Goal: Task Accomplishment & Management: Manage account settings

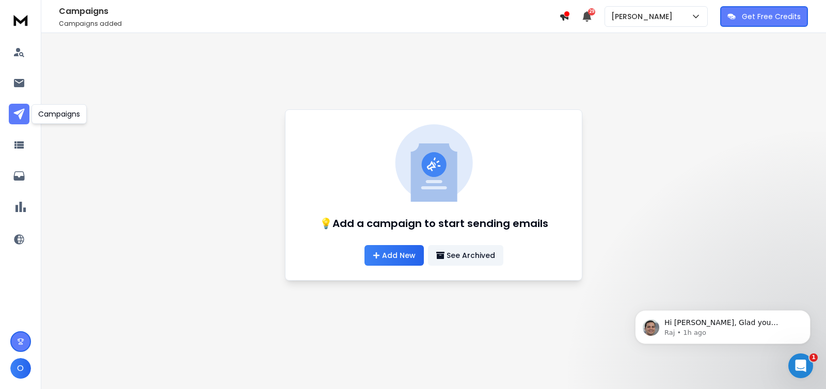
click at [807, 362] on icon "Open Intercom Messenger" at bounding box center [800, 366] width 17 height 17
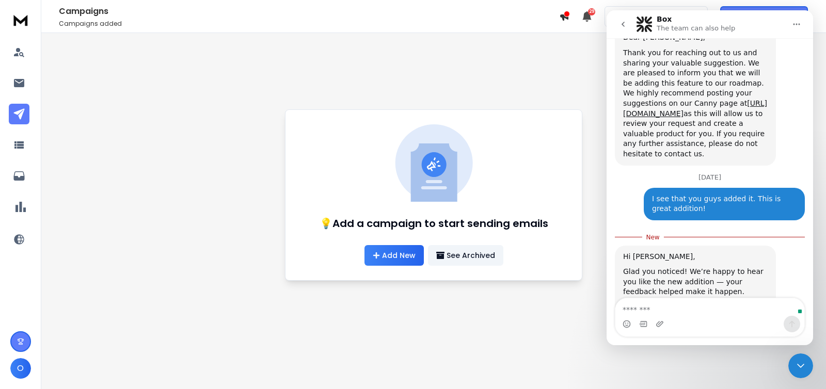
scroll to position [271, 0]
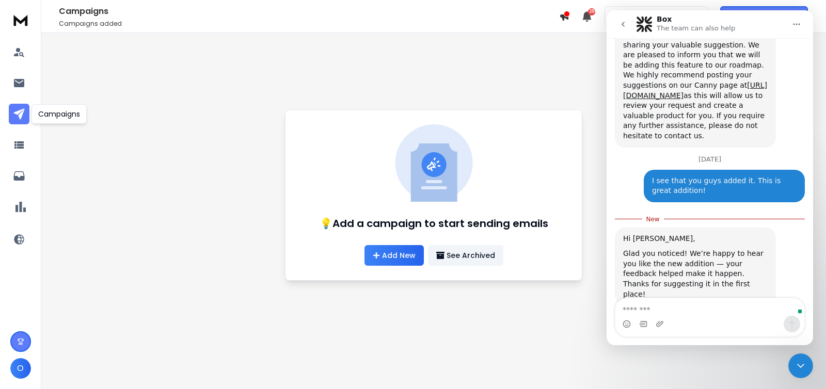
click at [18, 108] on icon at bounding box center [19, 114] width 12 height 12
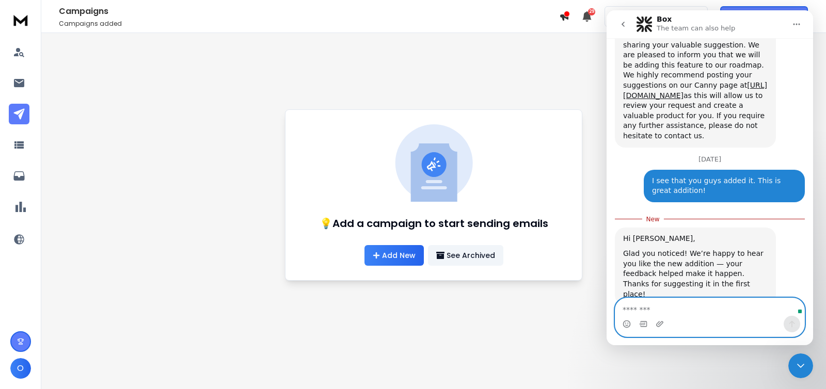
click at [695, 310] on textarea "Message…" at bounding box center [709, 307] width 189 height 18
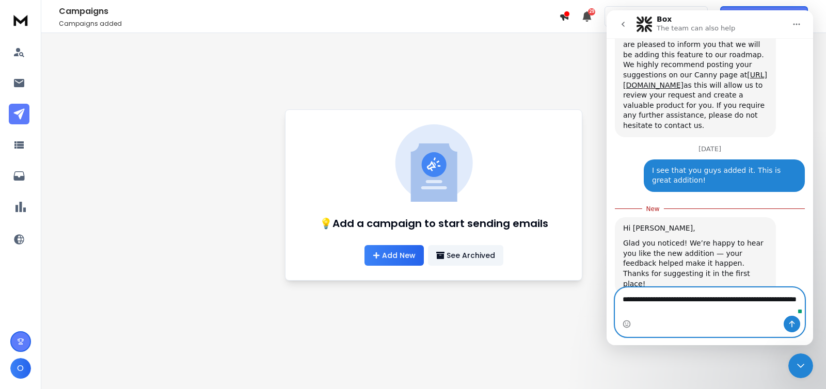
type textarea "**********"
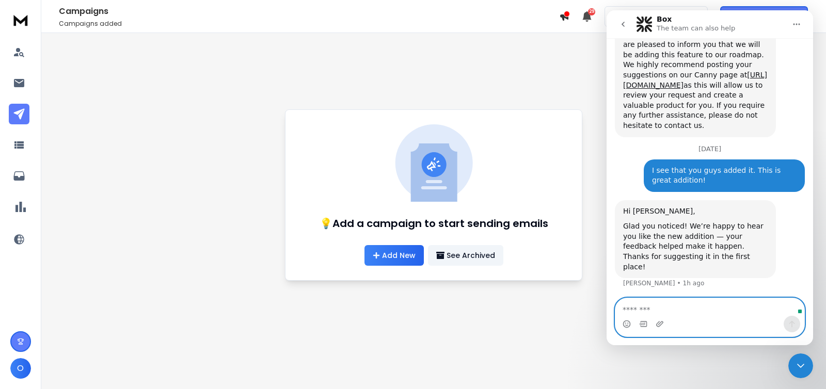
scroll to position [295, 0]
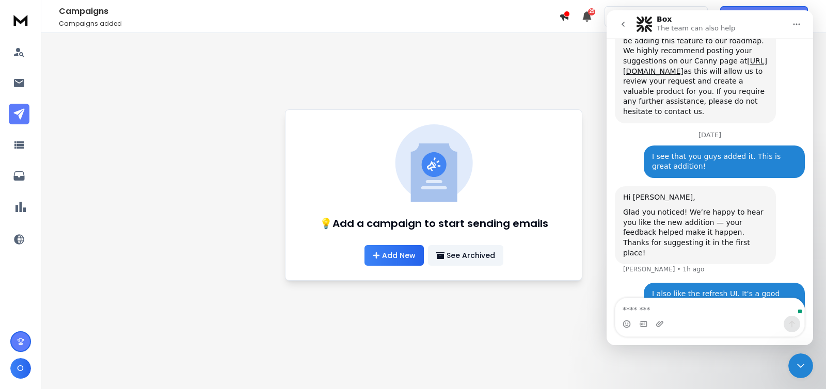
click at [796, 361] on icon "Close Intercom Messenger" at bounding box center [800, 366] width 12 height 12
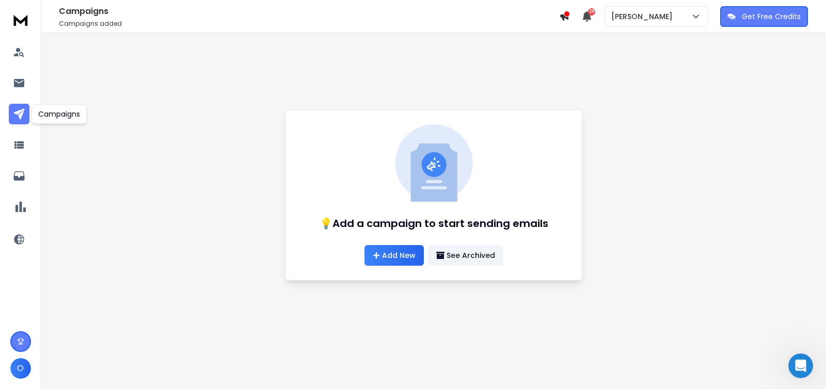
click at [18, 108] on icon at bounding box center [19, 114] width 12 height 12
click at [19, 85] on icon at bounding box center [19, 83] width 10 height 8
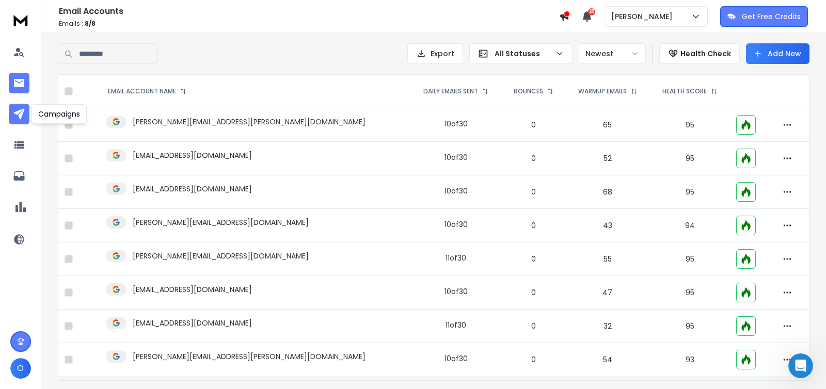
click at [19, 109] on icon at bounding box center [19, 114] width 12 height 12
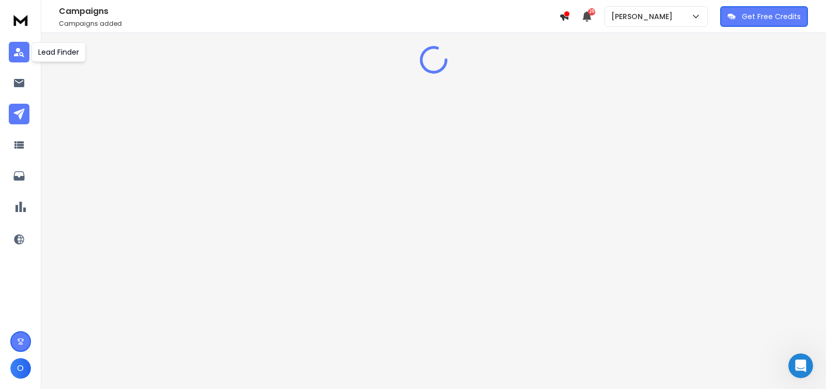
click at [18, 53] on icon at bounding box center [19, 52] width 12 height 12
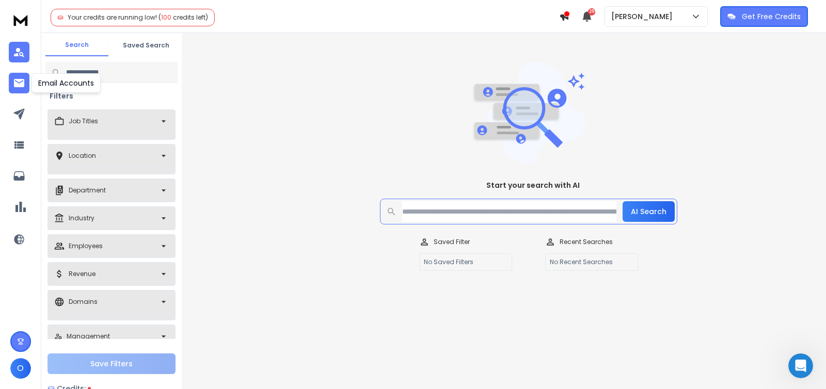
click at [20, 80] on icon at bounding box center [19, 83] width 10 height 8
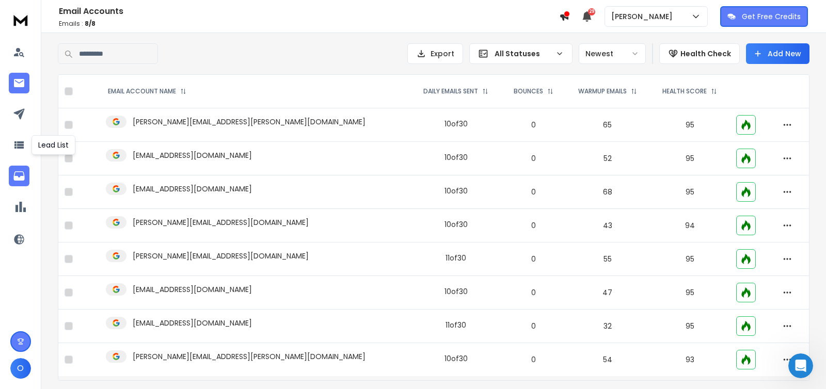
drag, startPoint x: 19, startPoint y: 161, endPoint x: 20, endPoint y: 169, distance: 8.3
click at [19, 164] on div at bounding box center [21, 148] width 24 height 212
click at [20, 169] on link at bounding box center [19, 176] width 21 height 21
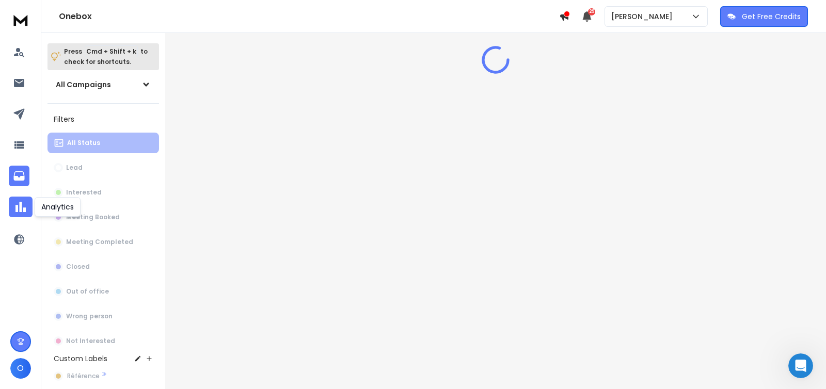
click at [23, 210] on icon at bounding box center [20, 207] width 10 height 10
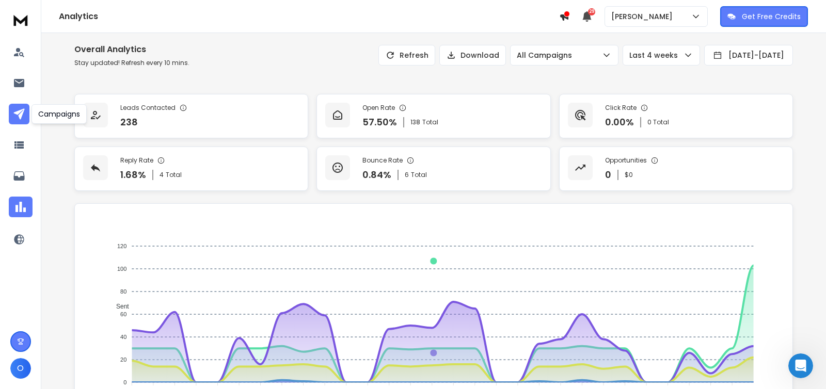
click at [19, 108] on icon at bounding box center [19, 114] width 12 height 12
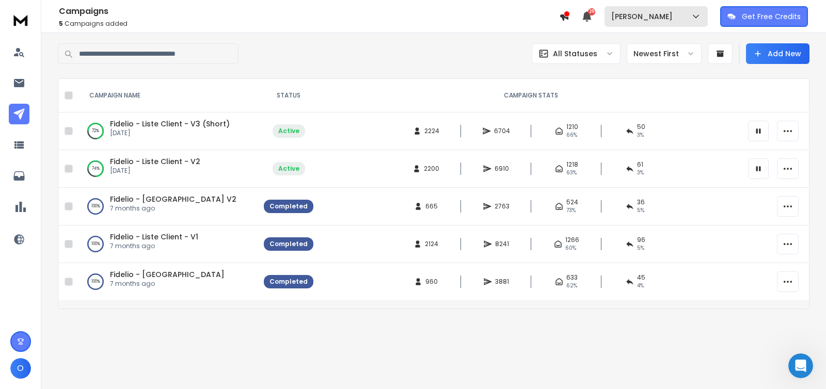
click at [647, 15] on div "Balko" at bounding box center [656, 16] width 90 height 10
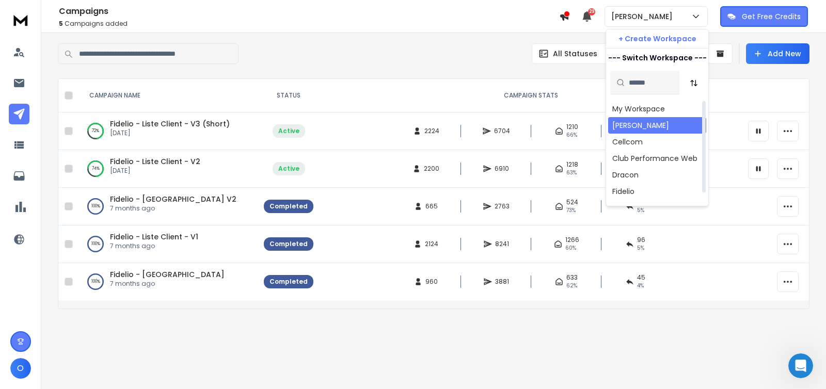
click at [451, 74] on div "Campaigns 5 Campaigns Added All Statuses Newest First Add New CAMPAIGN NAME STA…" at bounding box center [433, 176] width 751 height 266
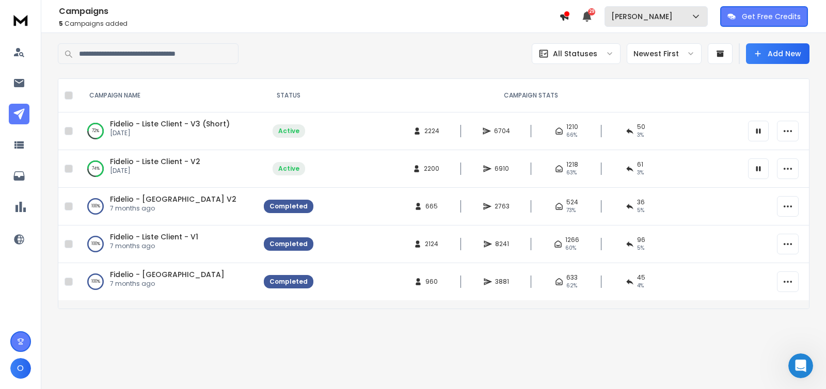
click at [657, 21] on div "Balko" at bounding box center [656, 16] width 90 height 10
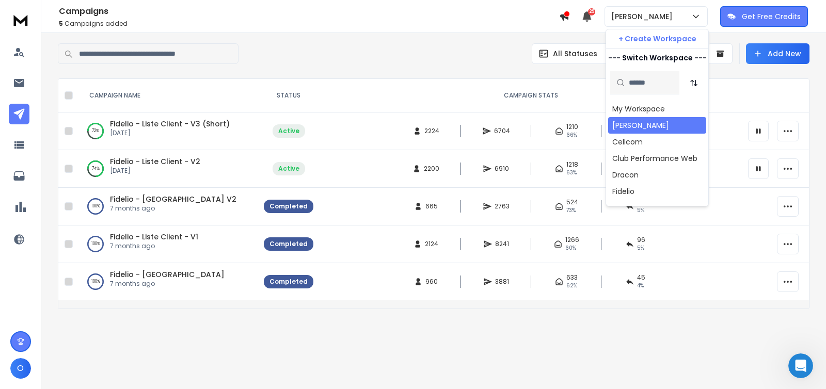
click at [444, 63] on div "Campaigns 5 Campaigns Added All Statuses Newest First Add New" at bounding box center [622, 53] width 376 height 21
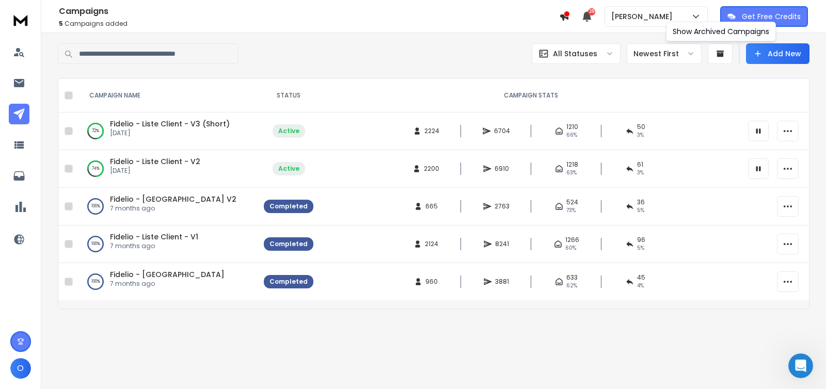
click at [700, 24] on div "Show Archived Campaigns" at bounding box center [721, 32] width 110 height 20
click at [698, 11] on icon "button" at bounding box center [696, 16] width 10 height 10
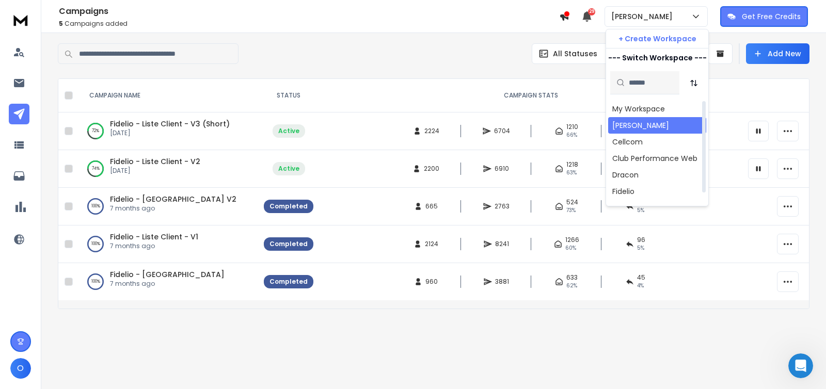
click at [628, 123] on div "Balko" at bounding box center [640, 125] width 57 height 10
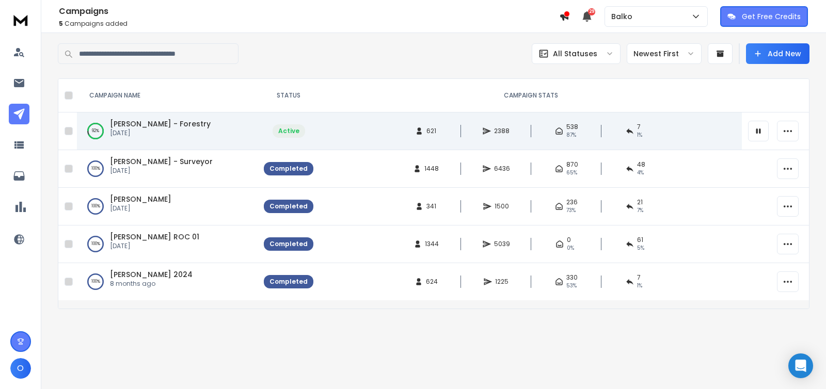
click at [223, 131] on div "92 % [PERSON_NAME] - Forestry [DATE]" at bounding box center [167, 131] width 160 height 25
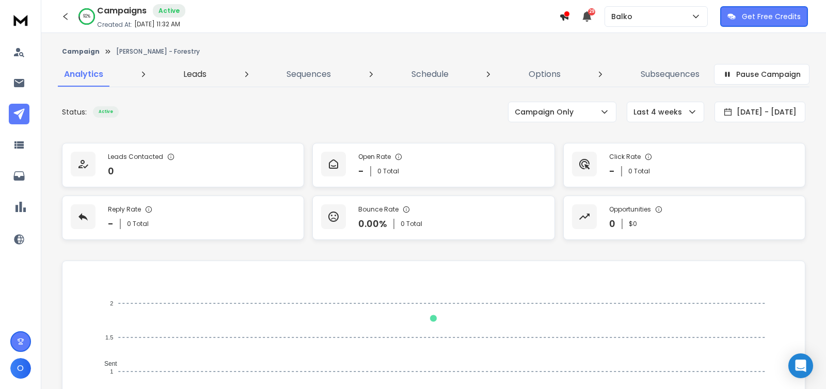
click at [202, 72] on p "Leads" at bounding box center [194, 74] width 23 height 12
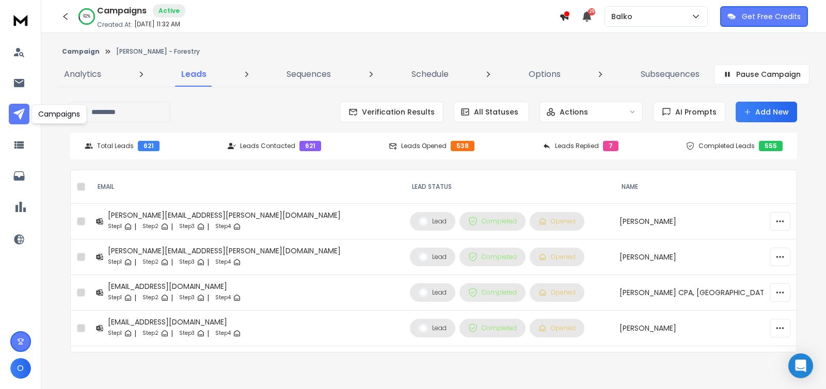
click at [20, 110] on icon at bounding box center [18, 113] width 11 height 11
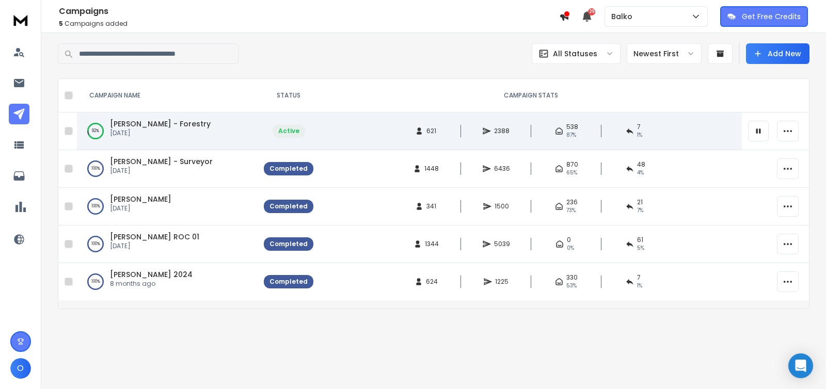
click at [134, 121] on span "[PERSON_NAME] - Forestry" at bounding box center [160, 124] width 101 height 10
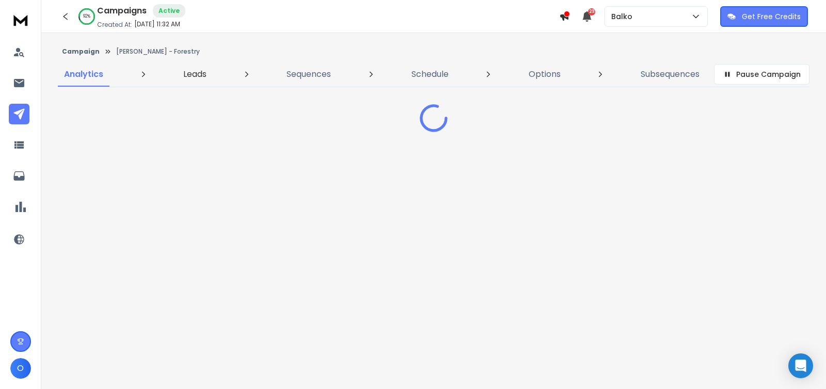
click at [192, 77] on p "Leads" at bounding box center [194, 74] width 23 height 12
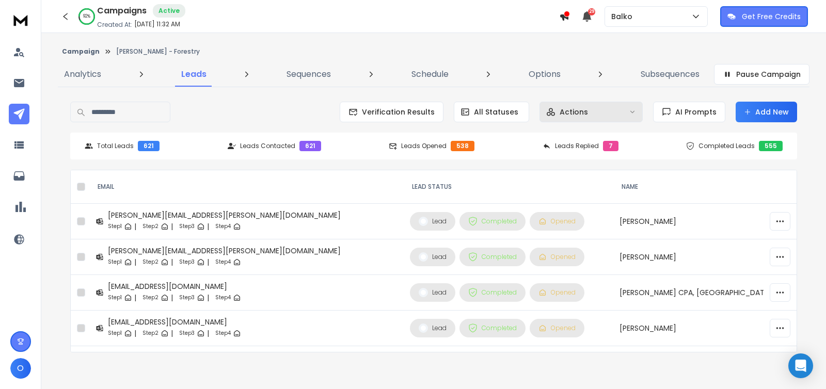
click at [582, 104] on button "Actions" at bounding box center [590, 112] width 103 height 21
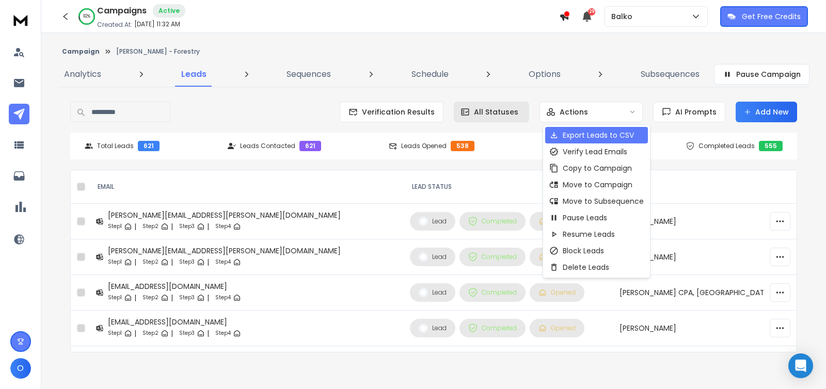
click at [514, 107] on p "All Statuses" at bounding box center [496, 112] width 44 height 10
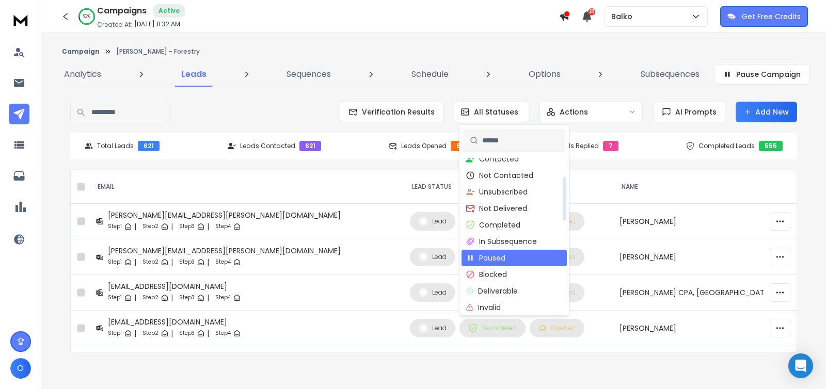
scroll to position [61, 0]
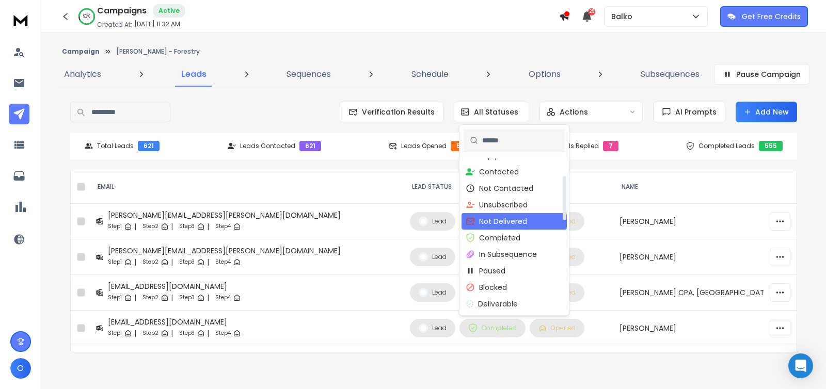
click at [511, 225] on p "Not Delivered" at bounding box center [503, 221] width 48 height 10
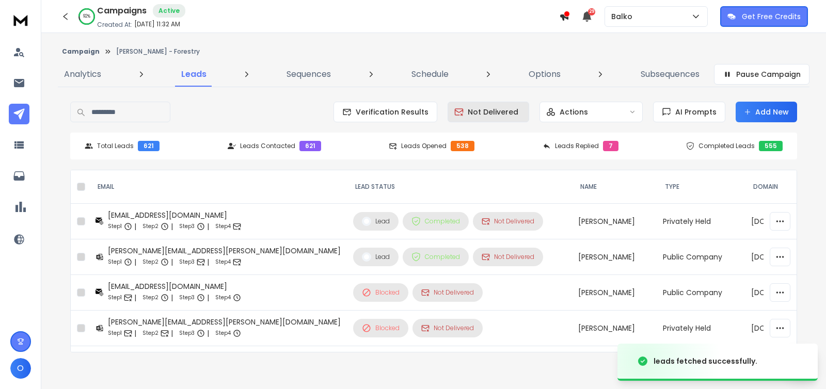
click at [515, 107] on p "Not Delivered" at bounding box center [493, 112] width 51 height 10
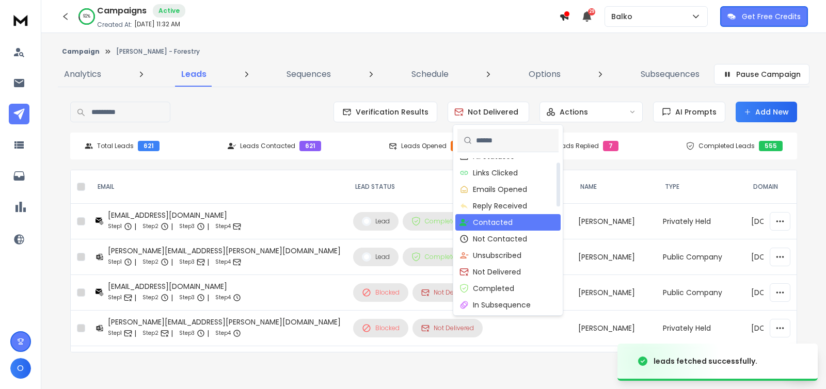
scroll to position [13, 0]
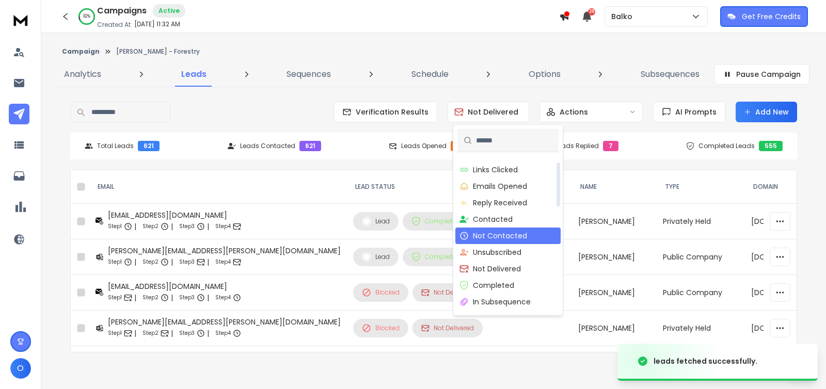
click at [494, 231] on p "Not Contacted" at bounding box center [500, 236] width 54 height 10
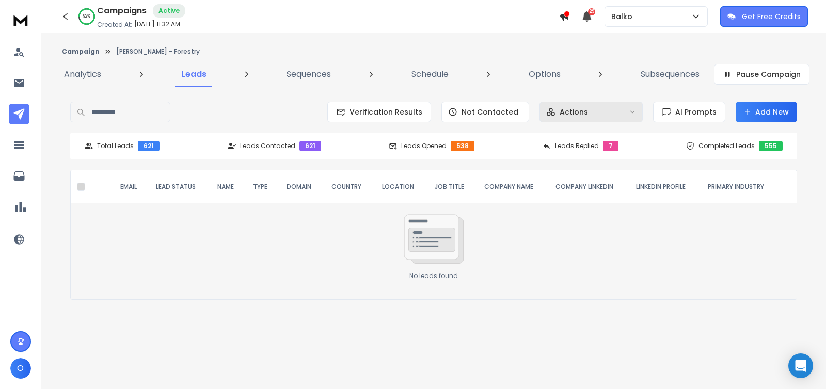
click at [575, 117] on p "Actions" at bounding box center [573, 112] width 28 height 10
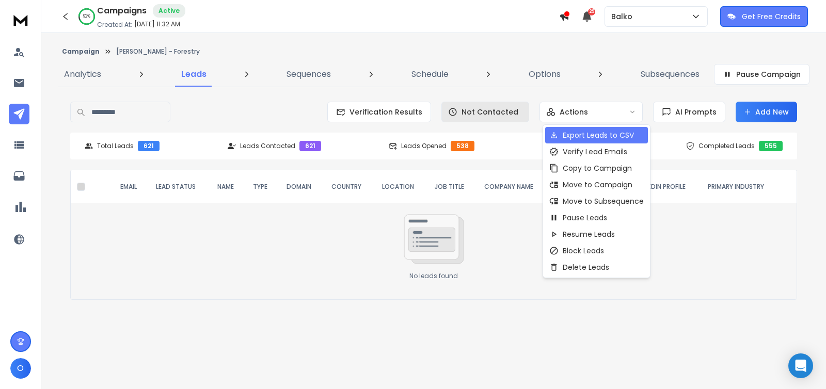
click at [499, 113] on p "Not Contacted" at bounding box center [489, 112] width 57 height 10
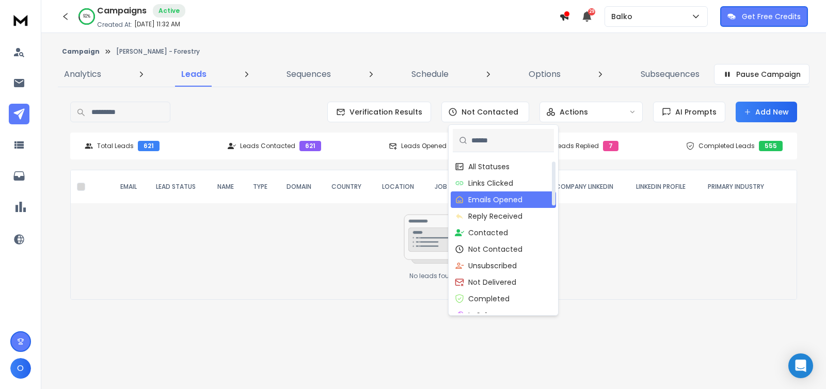
scroll to position [22, 0]
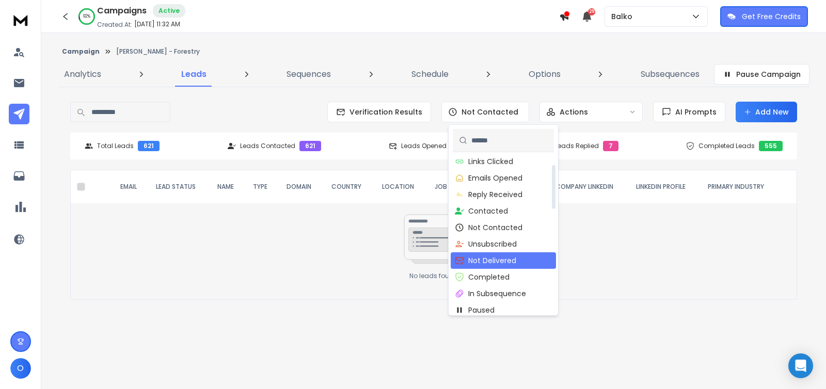
click at [490, 255] on p "Not Delivered" at bounding box center [492, 260] width 48 height 10
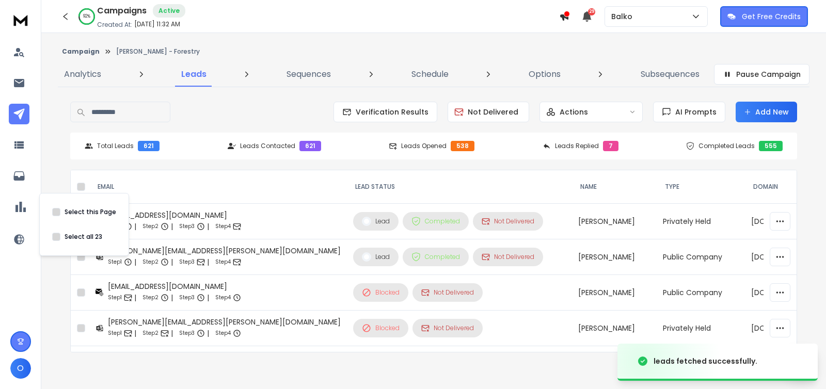
click at [86, 187] on div at bounding box center [83, 187] width 12 height 8
click at [82, 187] on button "button" at bounding box center [81, 187] width 8 height 8
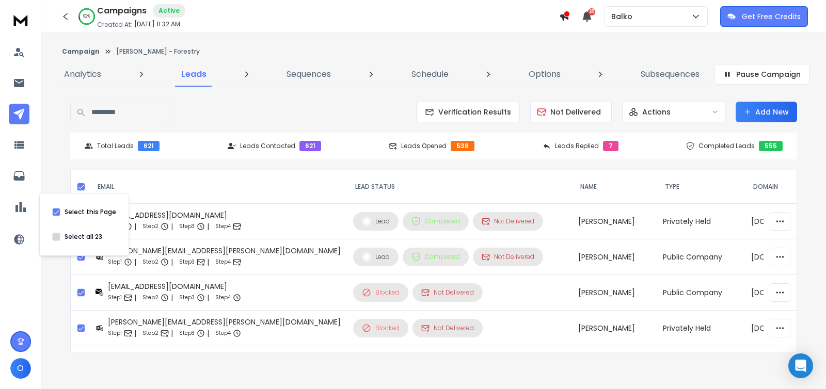
click at [56, 237] on button "Select this Page" at bounding box center [56, 237] width 8 height 8
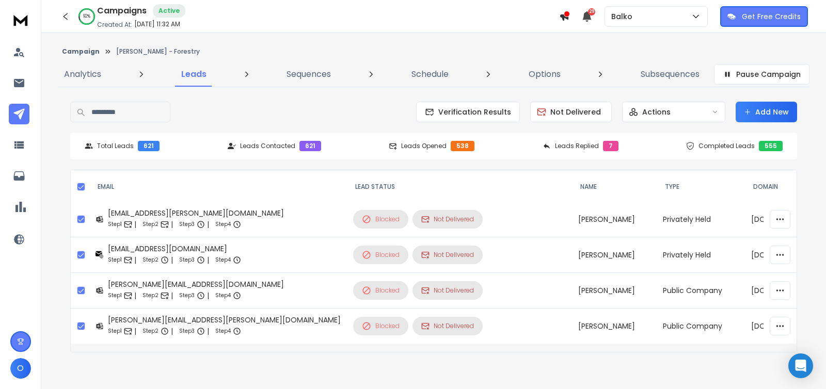
scroll to position [1059, 0]
click at [654, 113] on p "Actions" at bounding box center [656, 112] width 28 height 10
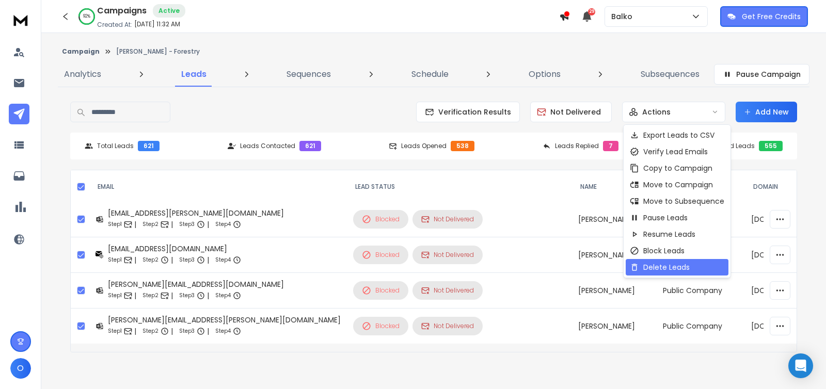
click at [663, 262] on p "Delete Leads" at bounding box center [666, 267] width 46 height 10
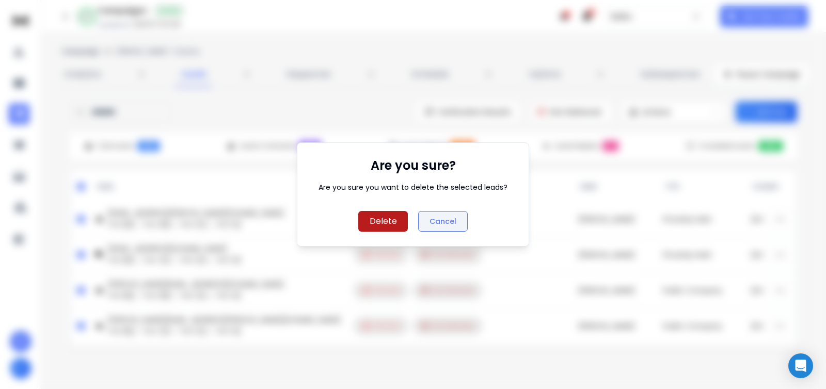
click at [373, 220] on button "Delete" at bounding box center [383, 221] width 50 height 21
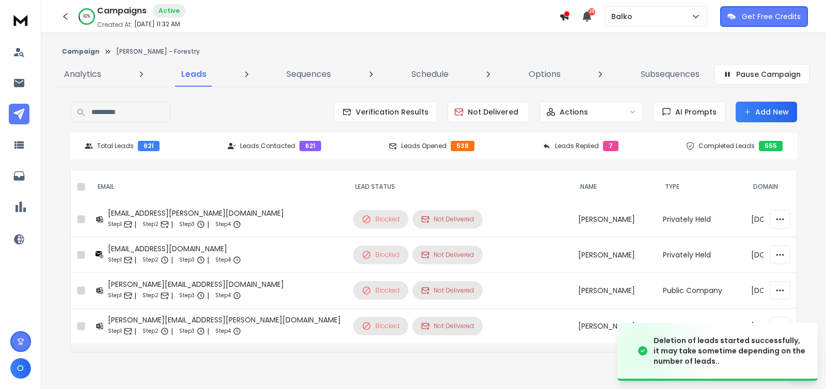
scroll to position [0, 0]
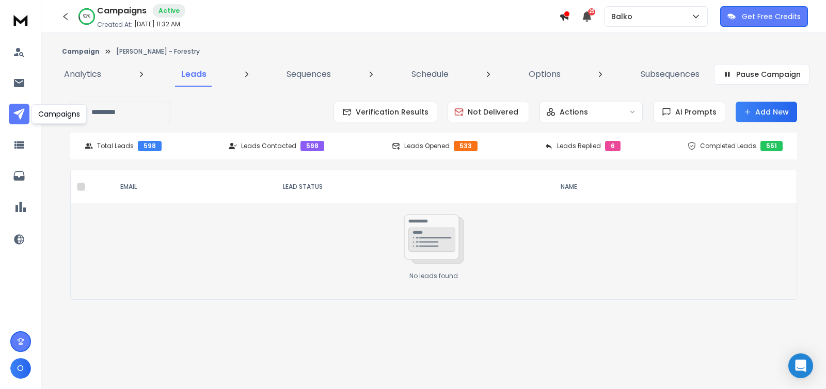
click at [24, 114] on icon at bounding box center [19, 114] width 12 height 12
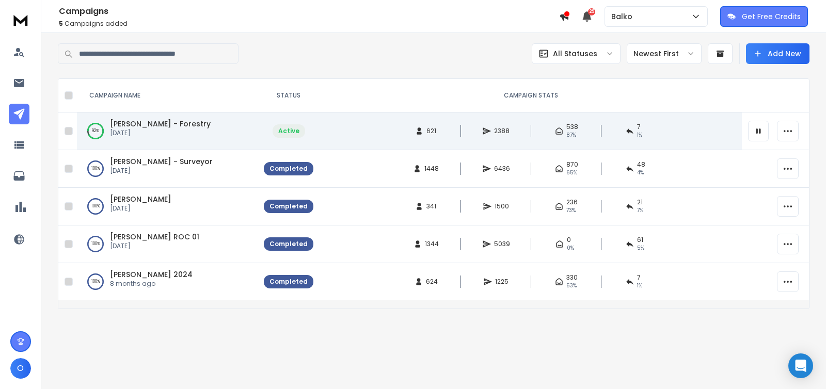
click at [189, 128] on div "92 % [PERSON_NAME] - Forestry [DATE]" at bounding box center [167, 131] width 160 height 25
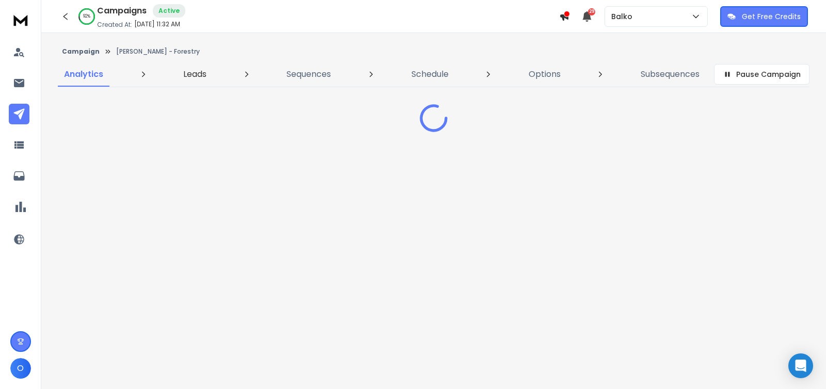
click at [186, 72] on p "Leads" at bounding box center [194, 74] width 23 height 12
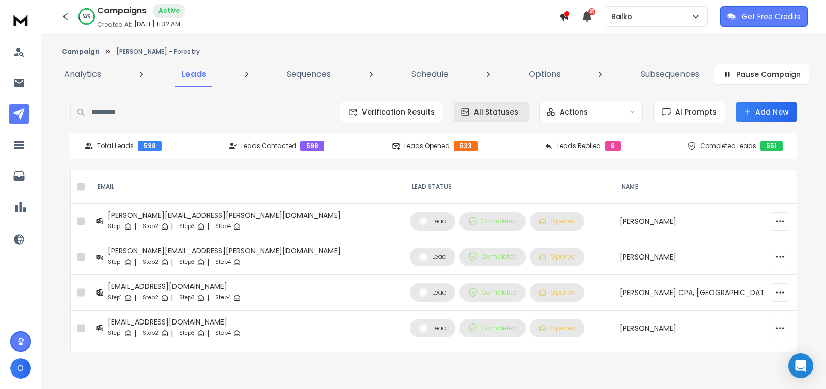
click at [515, 113] on p "All Statuses" at bounding box center [496, 112] width 44 height 10
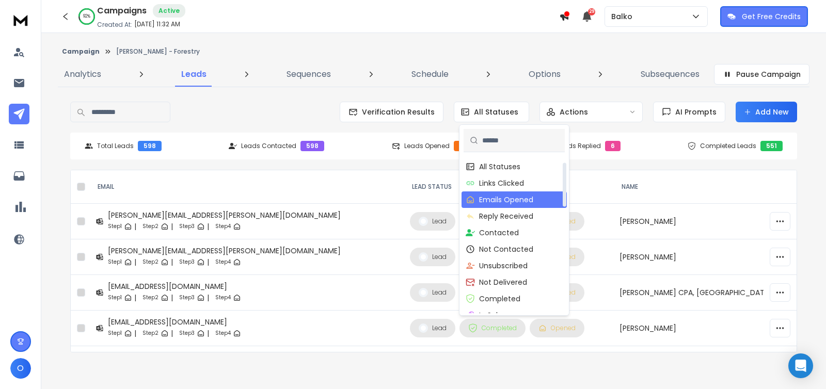
scroll to position [18, 0]
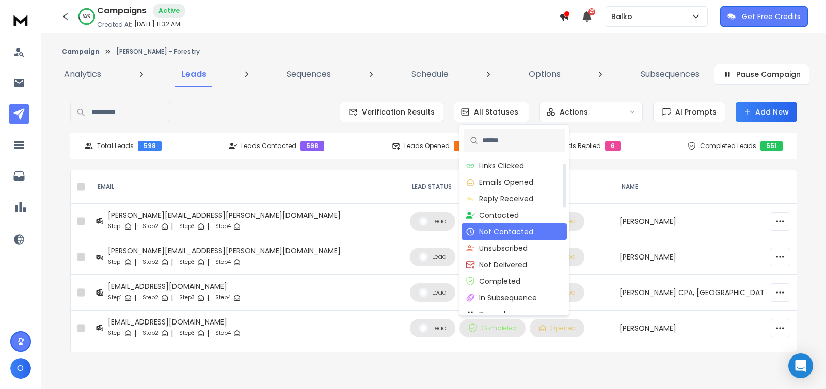
click at [504, 229] on p "Not Contacted" at bounding box center [506, 232] width 54 height 10
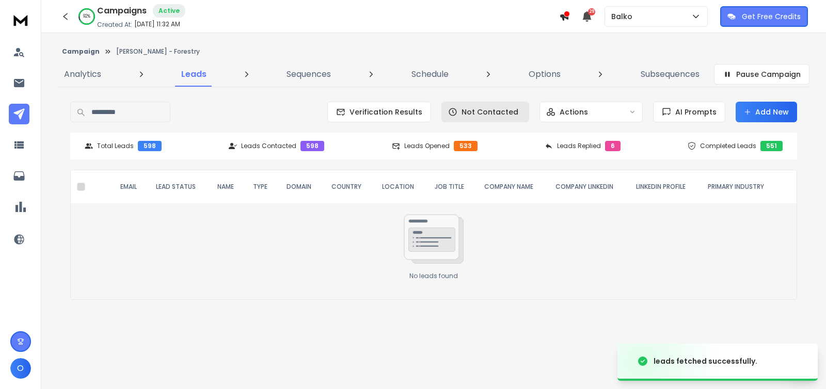
click at [502, 113] on p "Not Contacted" at bounding box center [489, 112] width 57 height 10
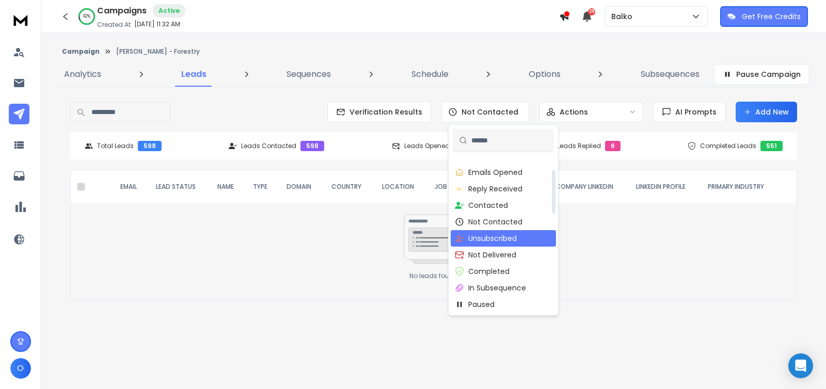
scroll to position [53, 0]
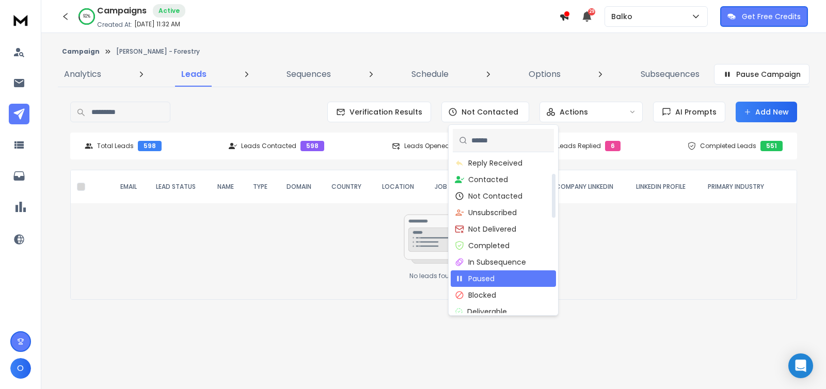
click at [483, 272] on div "Paused" at bounding box center [503, 278] width 105 height 17
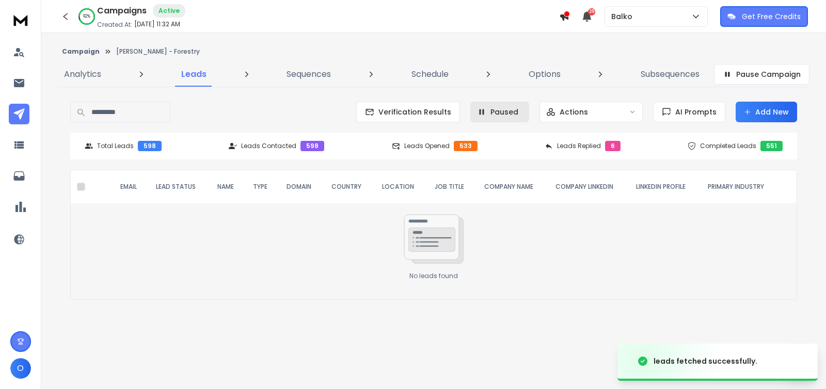
click at [499, 111] on p "Paused" at bounding box center [504, 112] width 28 height 10
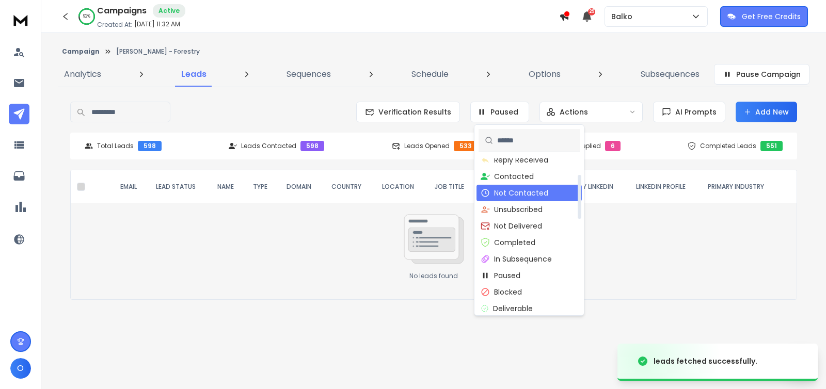
scroll to position [57, 0]
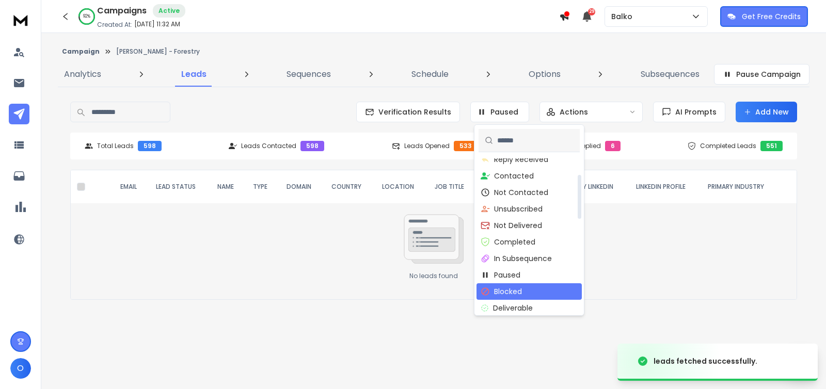
click at [510, 287] on p "Blocked" at bounding box center [508, 291] width 28 height 10
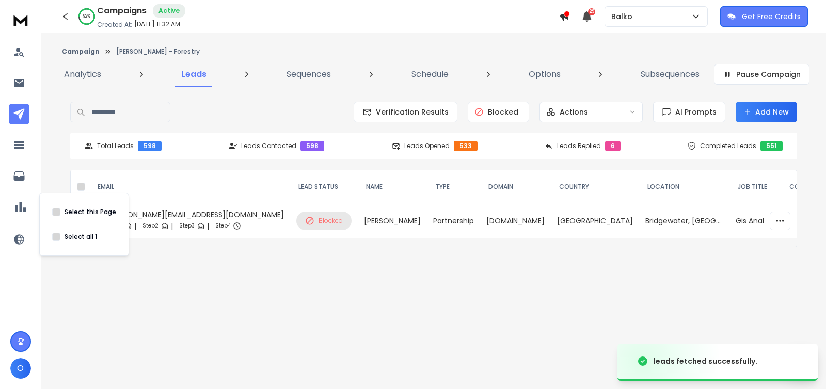
click at [82, 185] on button "Select this Page" at bounding box center [81, 187] width 8 height 8
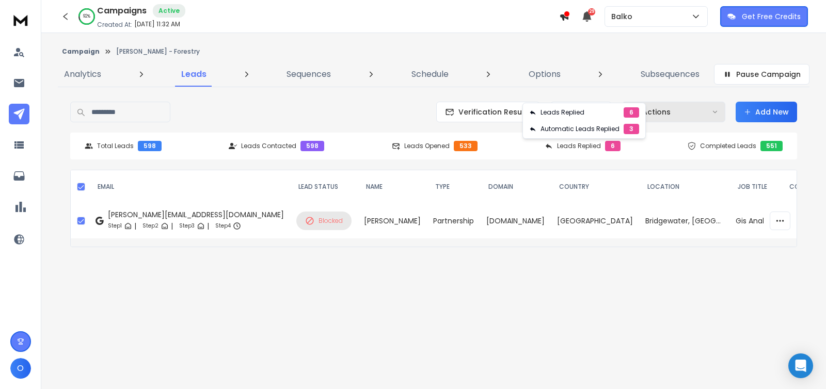
click at [667, 113] on p "Actions" at bounding box center [656, 112] width 28 height 10
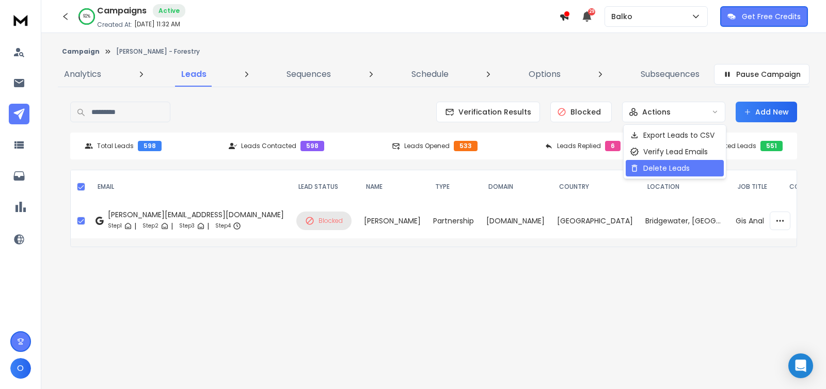
click at [670, 163] on p "Delete Leads" at bounding box center [666, 168] width 46 height 10
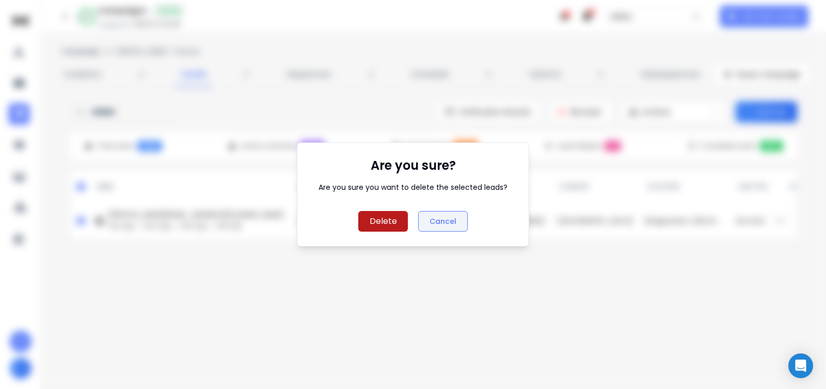
click at [372, 223] on button "Delete" at bounding box center [383, 221] width 50 height 21
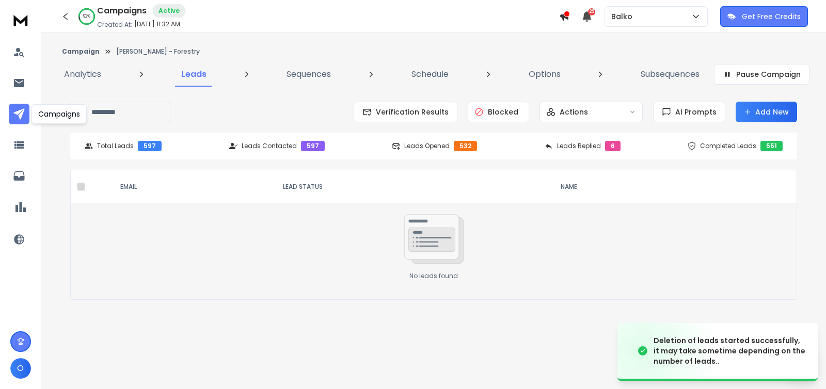
click at [20, 114] on icon at bounding box center [18, 113] width 11 height 11
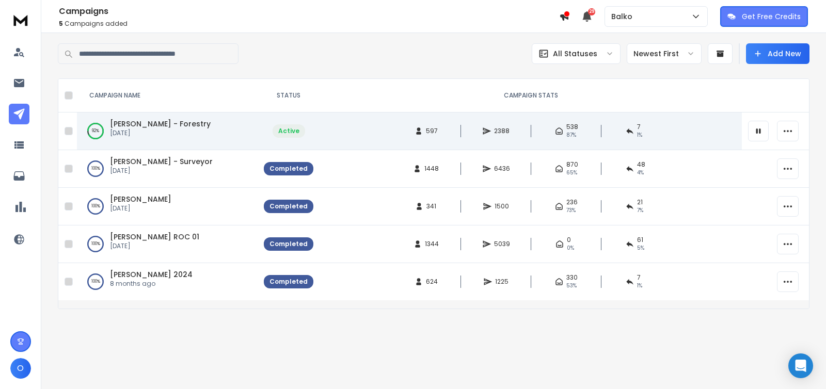
click at [138, 123] on span "[PERSON_NAME] - Forestry" at bounding box center [160, 124] width 101 height 10
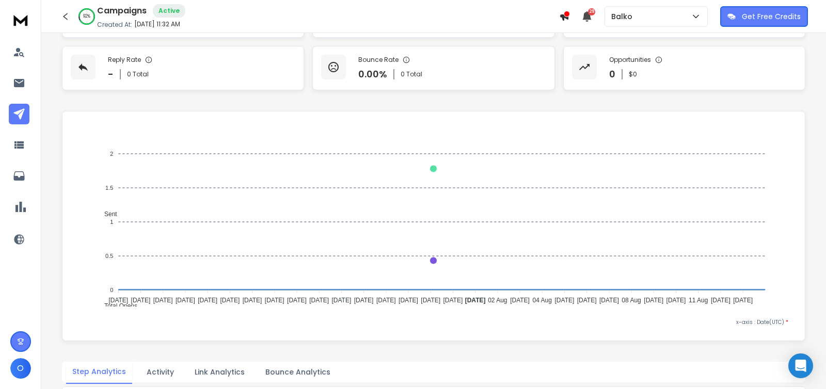
scroll to position [279, 0]
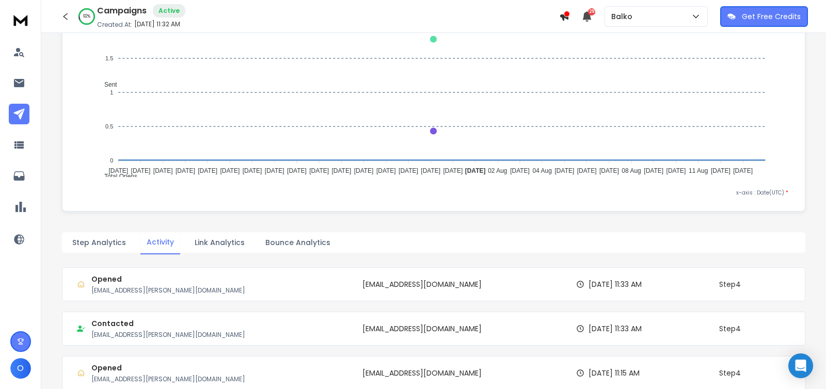
click at [163, 242] on button "Activity" at bounding box center [160, 243] width 40 height 24
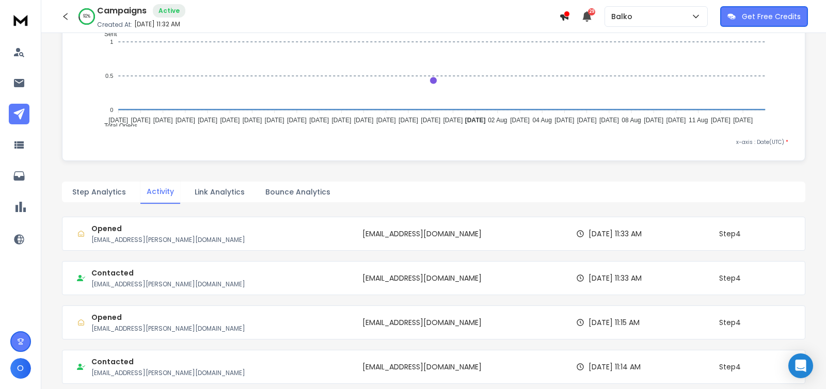
click at [214, 194] on button "Link Analytics" at bounding box center [219, 192] width 62 height 23
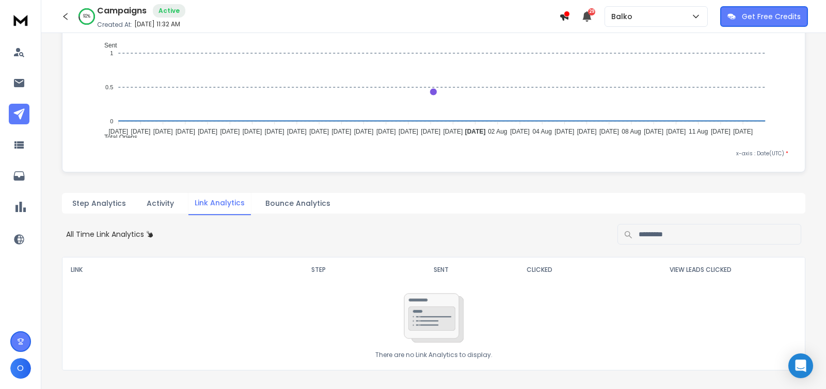
drag, startPoint x: 278, startPoint y: 199, endPoint x: 251, endPoint y: 200, distance: 26.9
click at [277, 199] on div "Leads Contacted 0 Open Rate - 0 Total Click Rate - 0 Total Reply Rate - 0 Total…" at bounding box center [433, 100] width 743 height 550
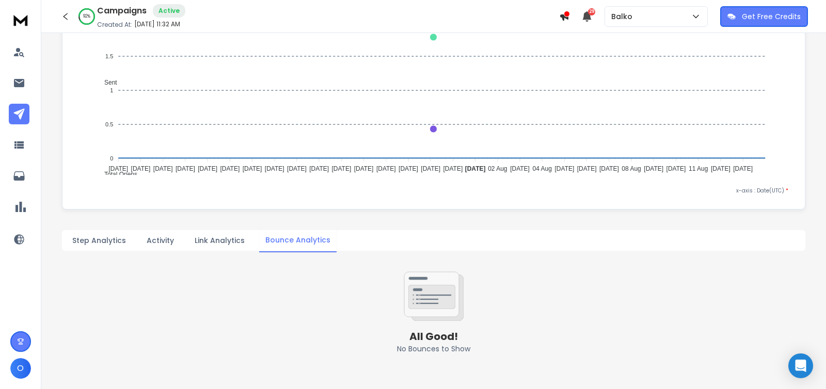
scroll to position [279, 0]
click at [102, 241] on button "Step Analytics" at bounding box center [99, 242] width 66 height 23
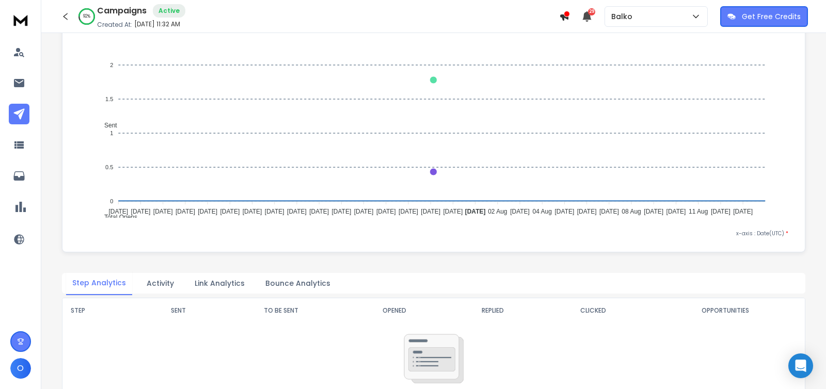
scroll to position [0, 0]
